Goal: Task Accomplishment & Management: Manage account settings

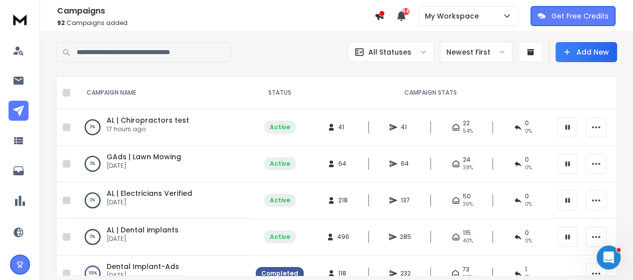
click at [285, 56] on div at bounding box center [196, 52] width 281 height 20
click at [254, 68] on div "Campaigns 92 Campaigns Added All Statuses Newest First Add New CAMPAIGN NAME ST…" at bounding box center [336, 159] width 561 height 234
